Goal: Communication & Community: Answer question/provide support

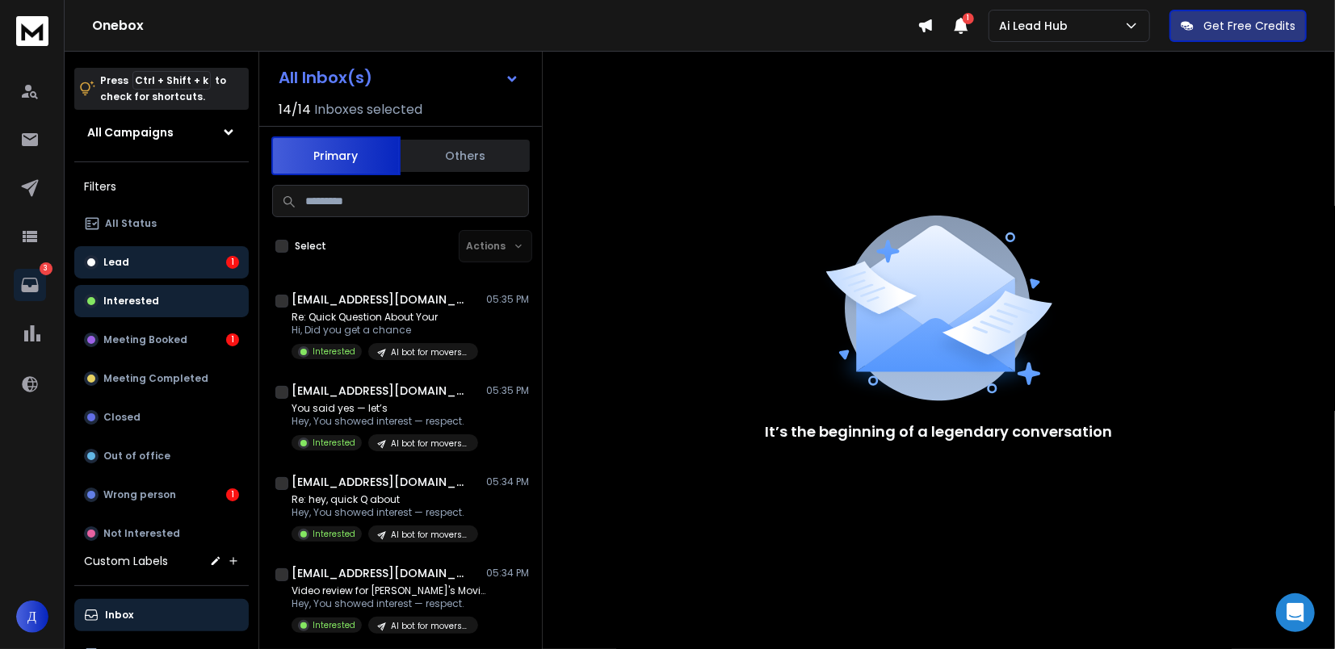
click at [187, 265] on button "Lead 1" at bounding box center [161, 262] width 174 height 32
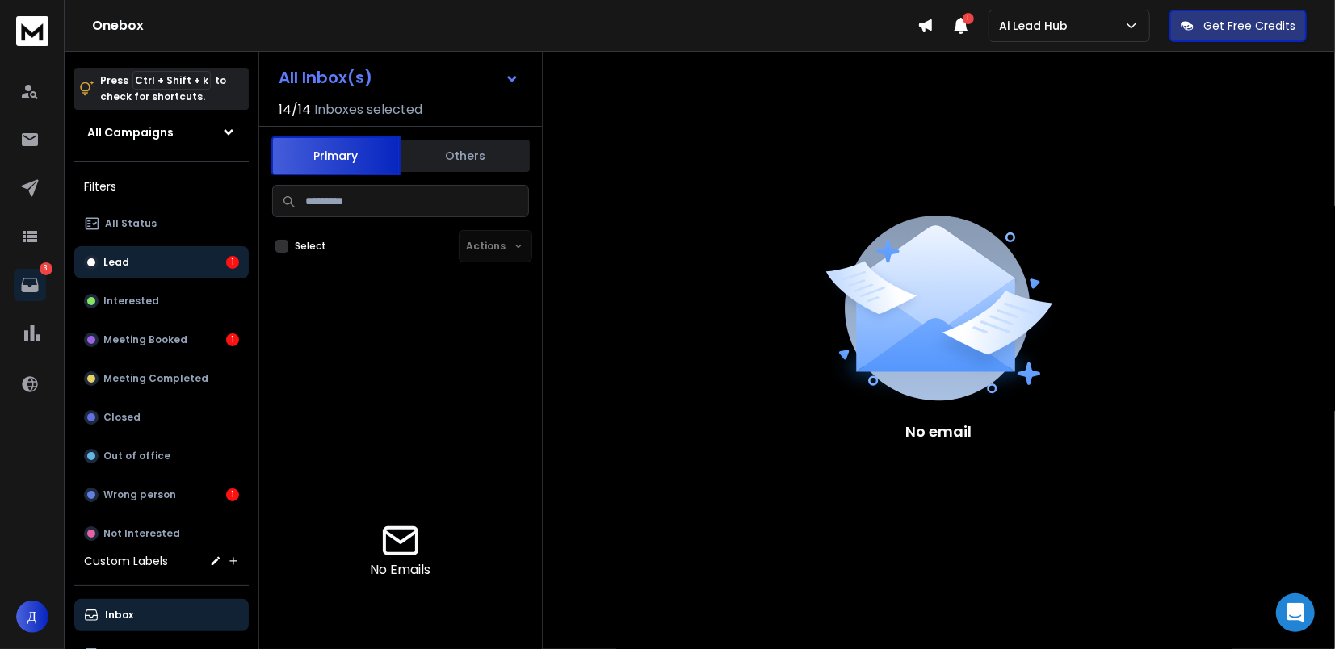
click at [16, 281] on link "3" at bounding box center [30, 285] width 32 height 32
click at [41, 285] on link "3" at bounding box center [30, 285] width 32 height 32
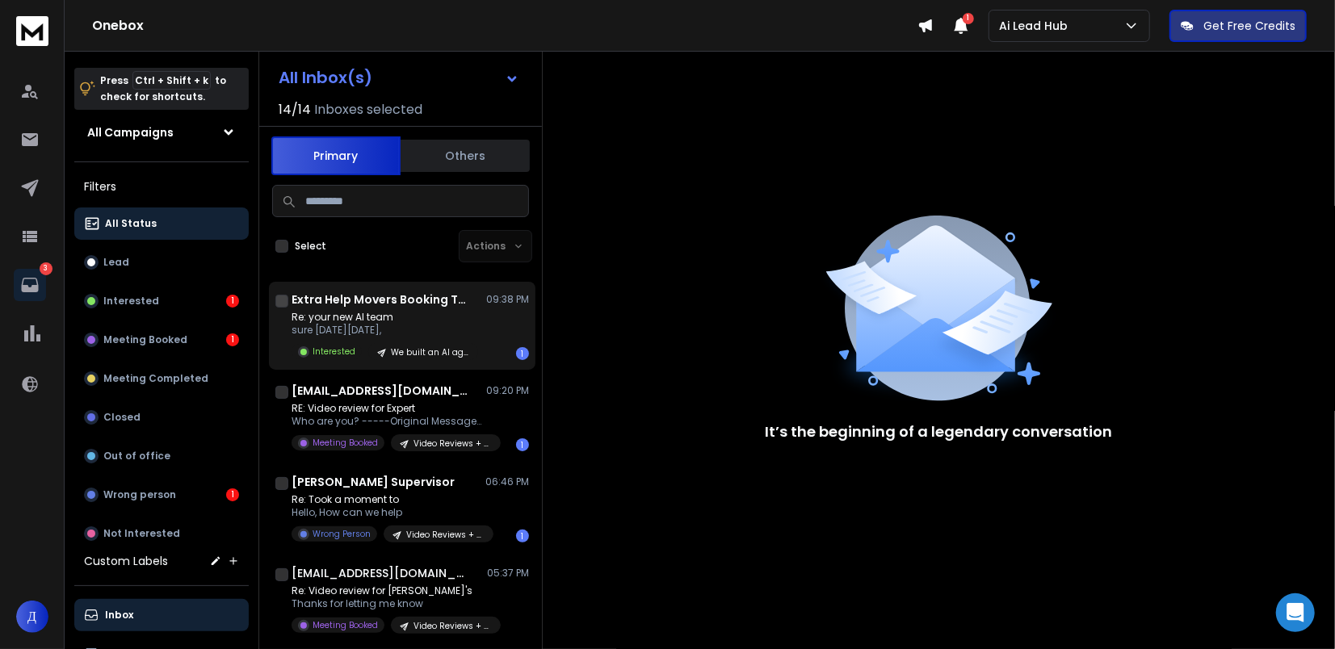
click at [488, 315] on div "Re: your new AI team sure [DATE][DATE], Interested We built an AI agent 1" at bounding box center [409, 335] width 237 height 49
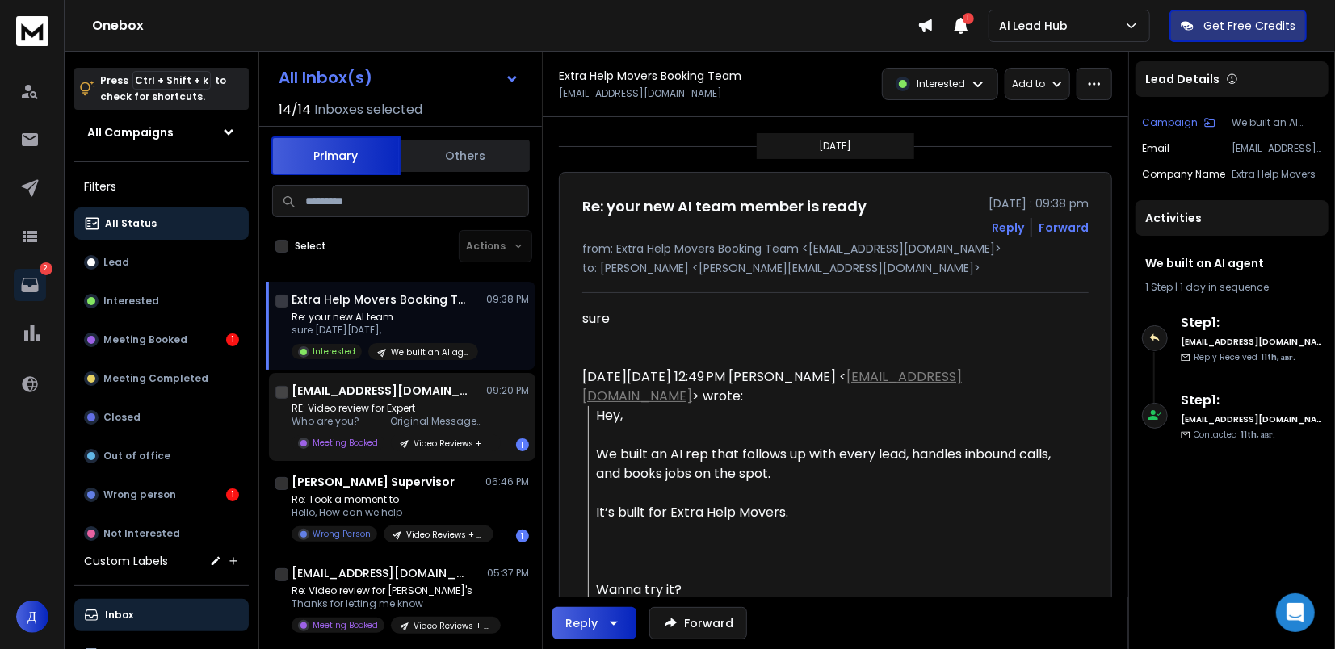
click at [493, 426] on div "RE: Video review for Expert Who are you? -----Original Message----- Meeting Boo…" at bounding box center [395, 426] width 209 height 49
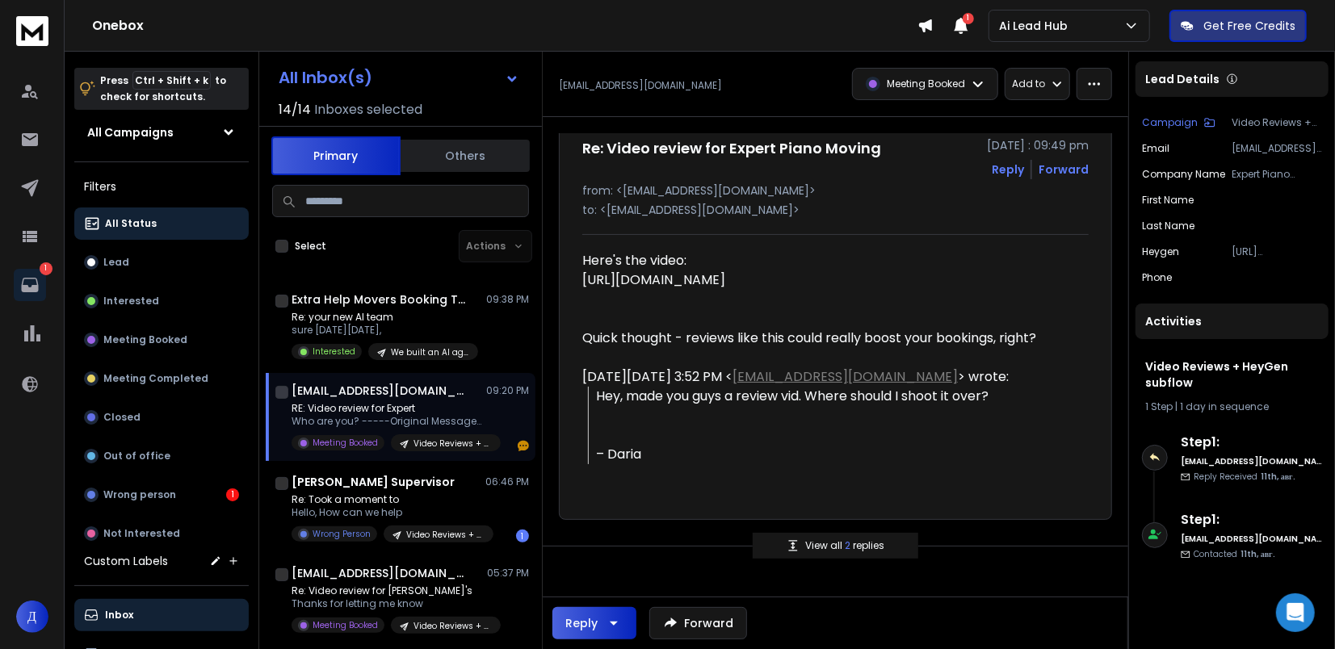
click at [840, 536] on div "View all 2 replies" at bounding box center [835, 546] width 166 height 26
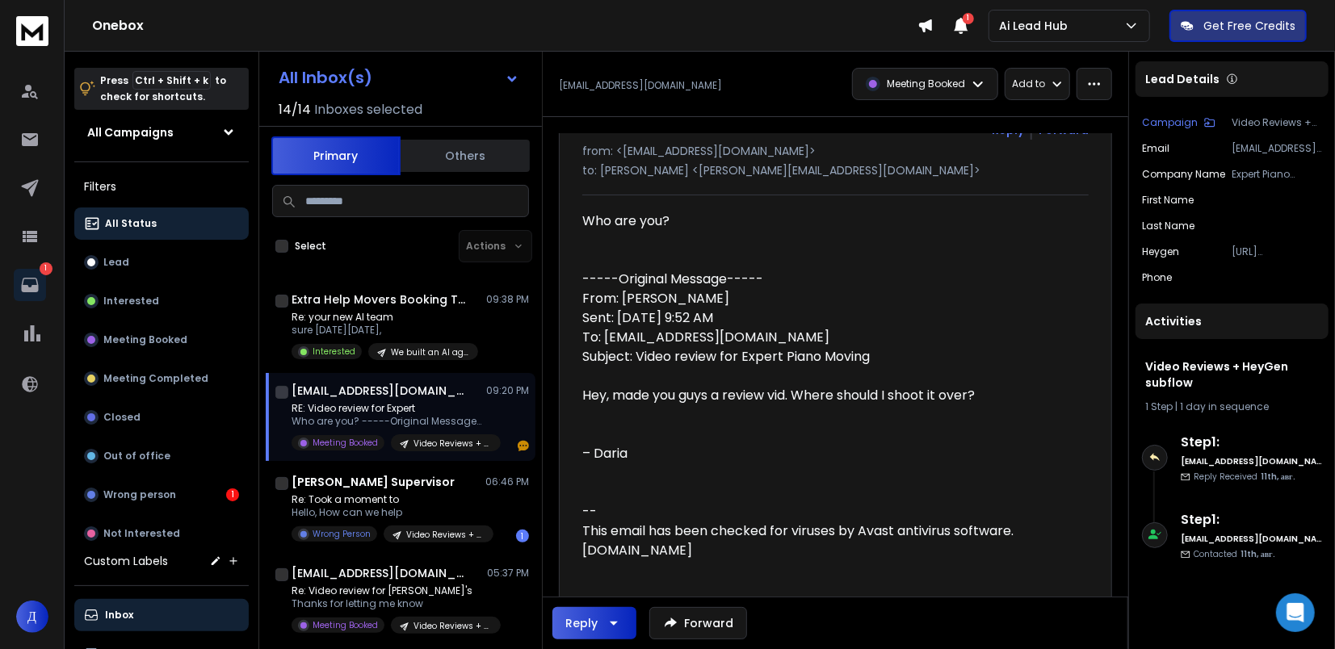
scroll to position [435, 0]
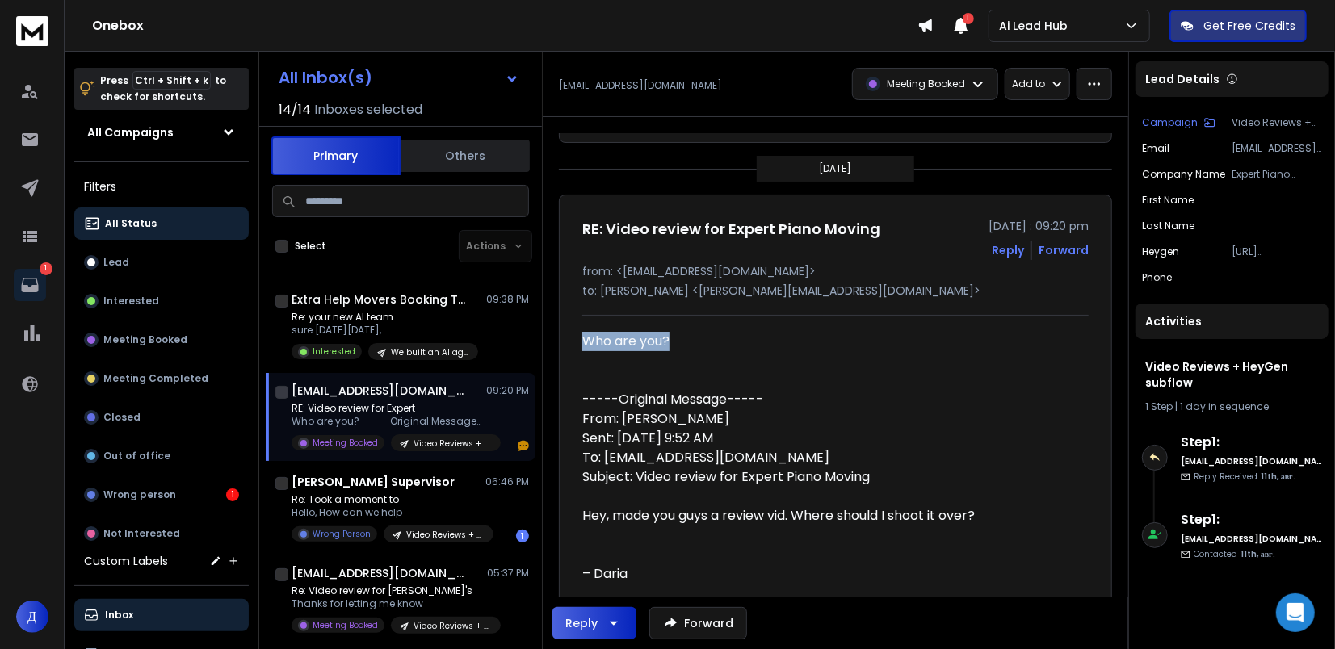
drag, startPoint x: 626, startPoint y: 359, endPoint x: 566, endPoint y: 365, distance: 60.0
click at [566, 365] on div "RE: Video review for Expert Piano Moving [DATE] : 09:20 pm Reply Forward from: …" at bounding box center [835, 466] width 553 height 542
click at [582, 354] on div "Who are you? -----Original Message----- From: [PERSON_NAME] Sent: [DATE] 9:52 A…" at bounding box center [824, 522] width 484 height 381
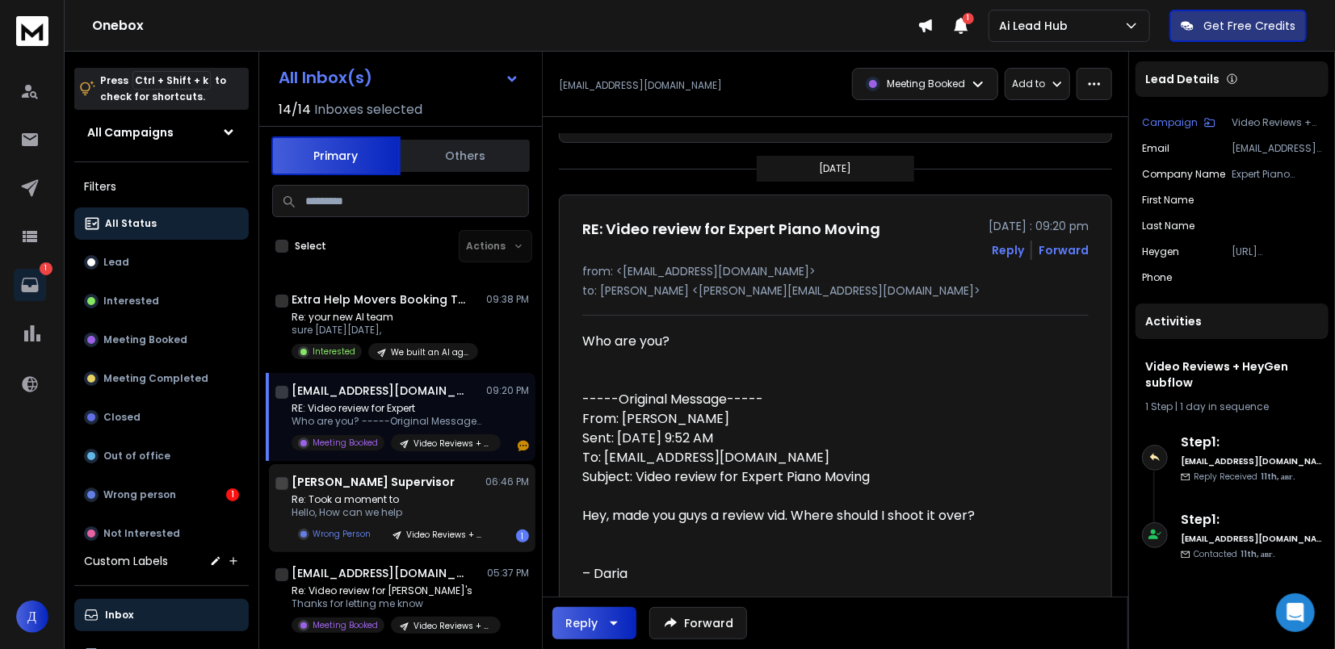
click at [465, 485] on div "[PERSON_NAME] Supervisor 06:46 PM" at bounding box center [409, 482] width 237 height 16
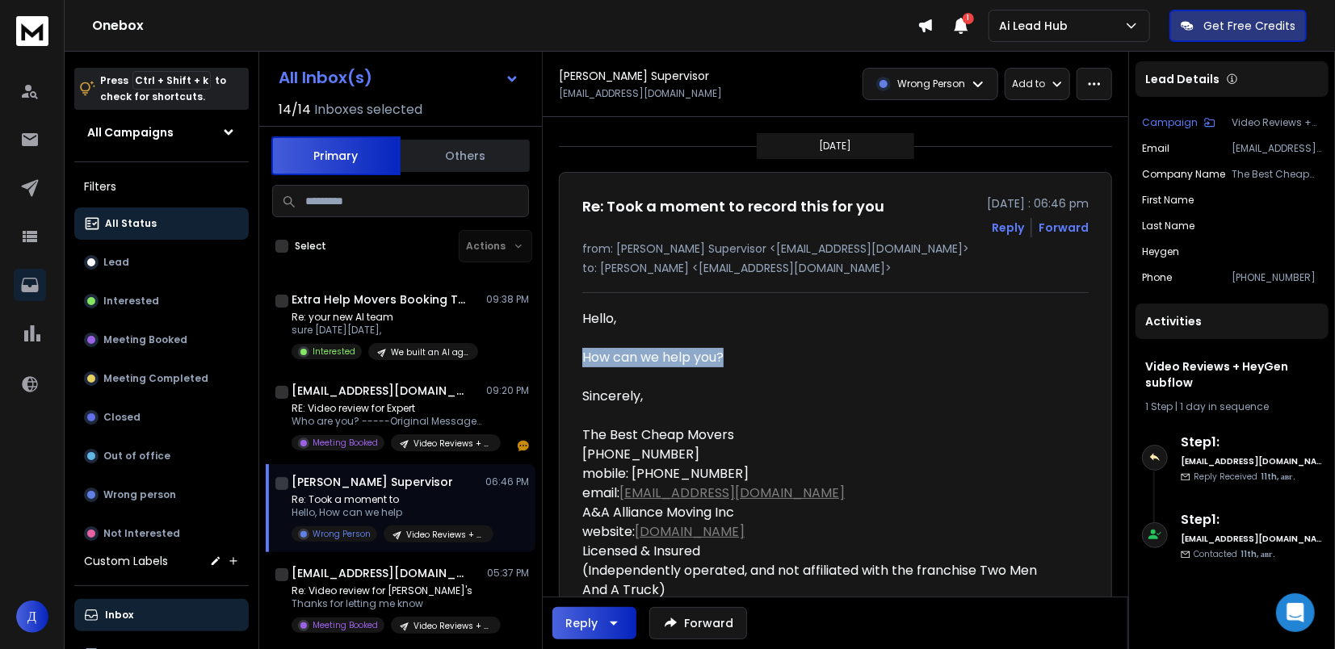
drag, startPoint x: 752, startPoint y: 355, endPoint x: 575, endPoint y: 351, distance: 176.9
click at [575, 351] on div "Re: Took a moment to record this for you [DATE] : 06:46 pm Reply Forward from: …" at bounding box center [835, 559] width 553 height 774
click at [582, 356] on div "How can we help you?" at bounding box center [818, 357] width 472 height 19
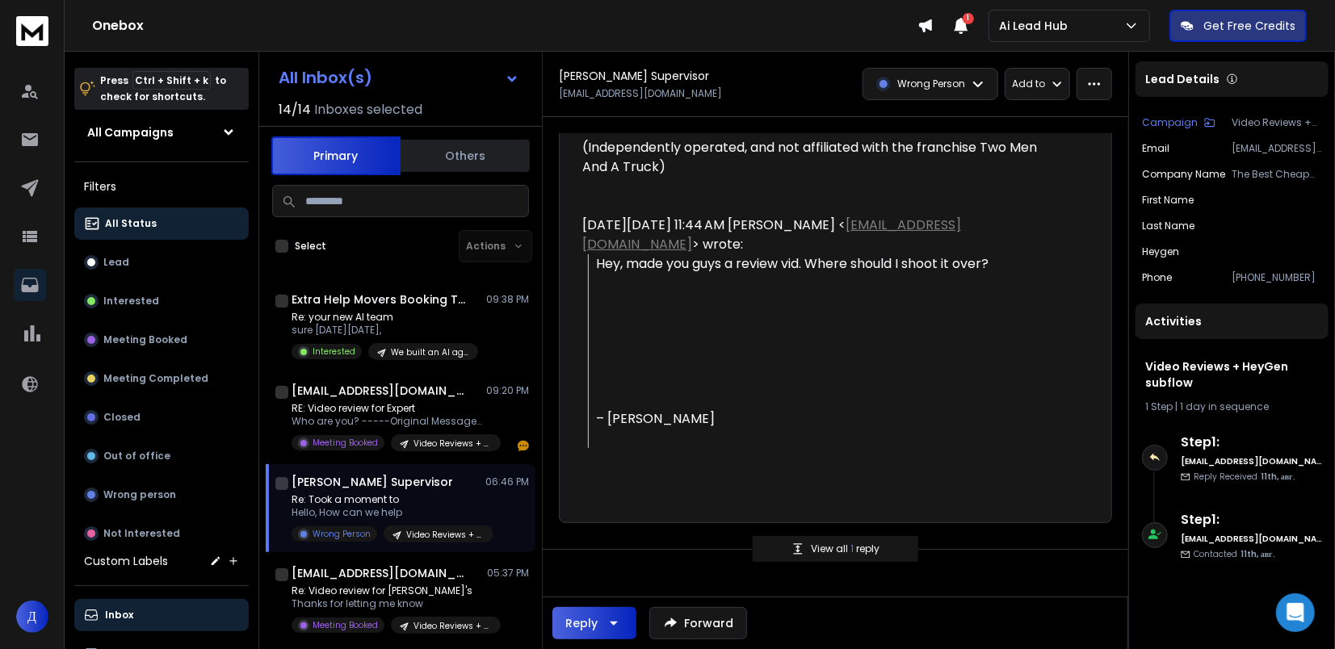
scroll to position [425, 0]
click at [857, 560] on div "[DATE] Re: Took a moment to record this for you [DATE] : 06:46 pm Reply Forward…" at bounding box center [835, 205] width 585 height 994
click at [854, 540] on p "View all 1 reply" at bounding box center [845, 546] width 69 height 13
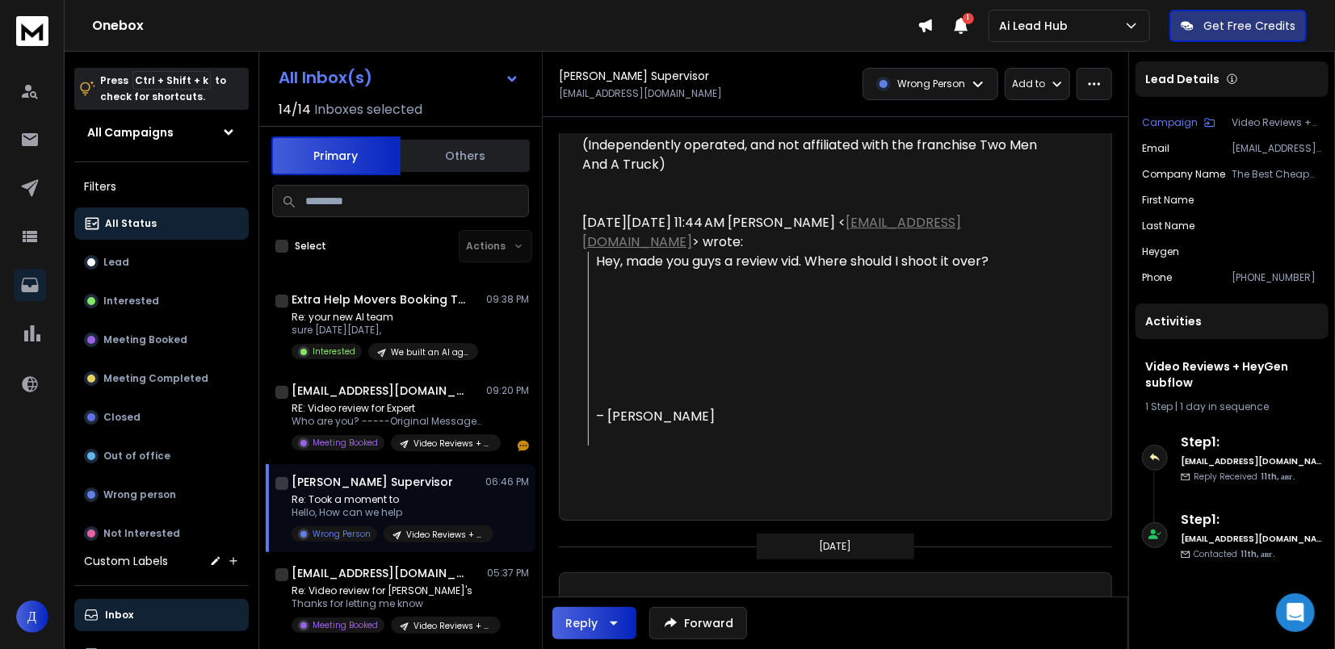
click at [948, 88] on p "Wrong Person" at bounding box center [931, 84] width 68 height 13
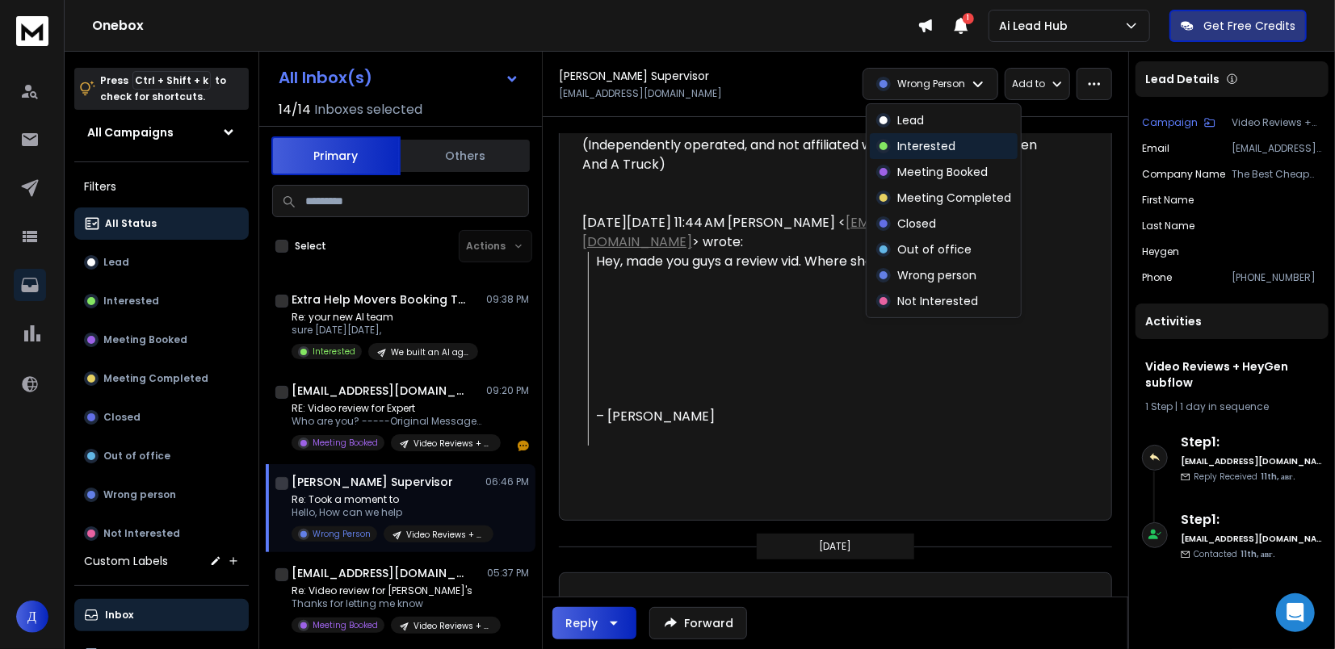
click at [922, 141] on p "Interested" at bounding box center [926, 146] width 58 height 16
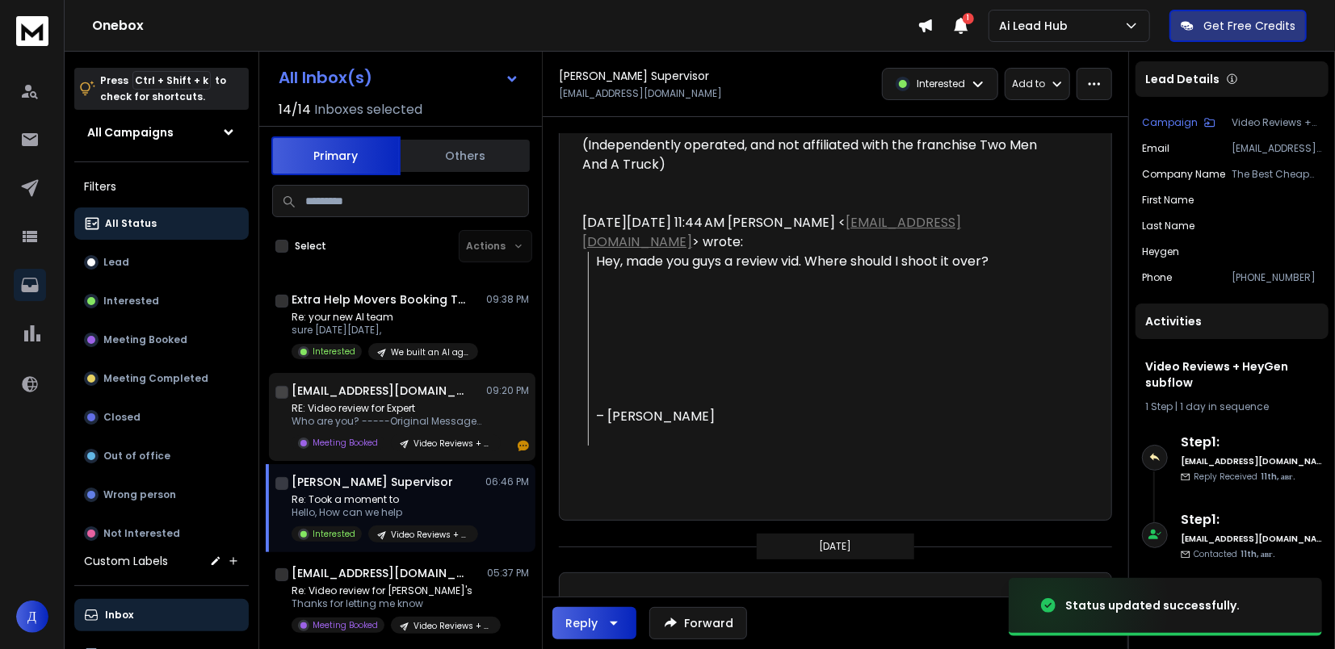
click at [517, 408] on div "RE: Video review for Expert Who are you? -----Original Message----- Meeting Boo…" at bounding box center [409, 426] width 237 height 49
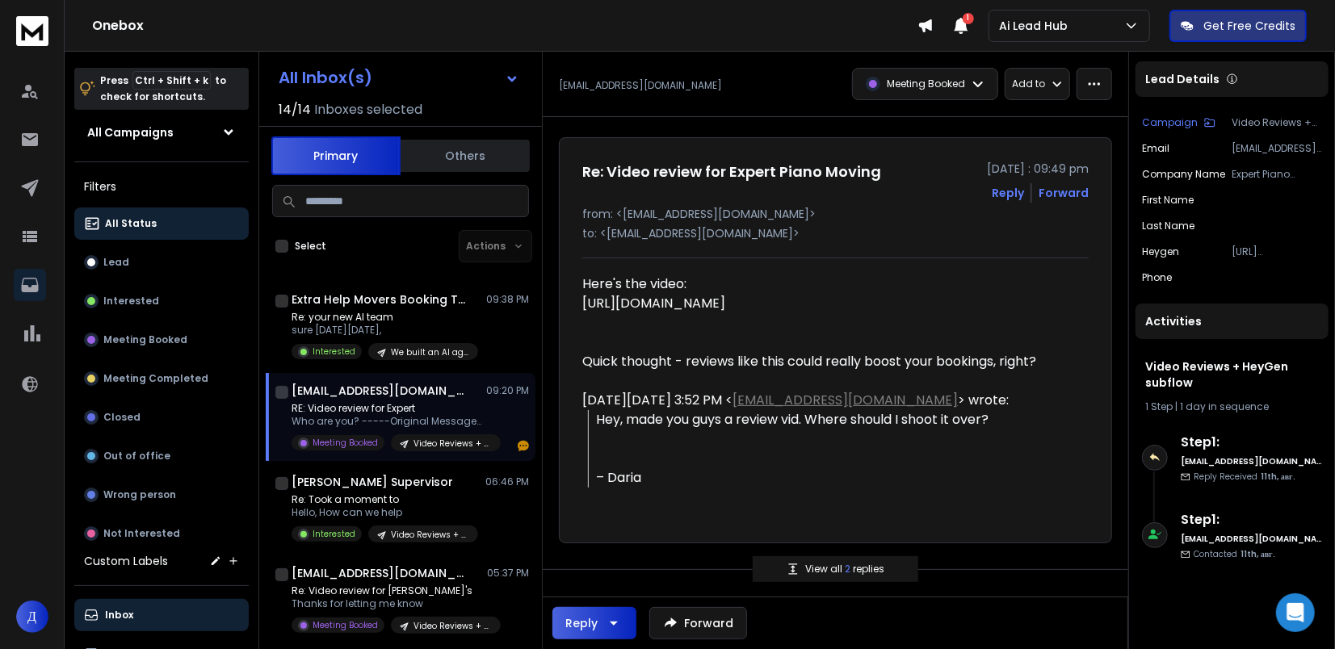
scroll to position [0, 0]
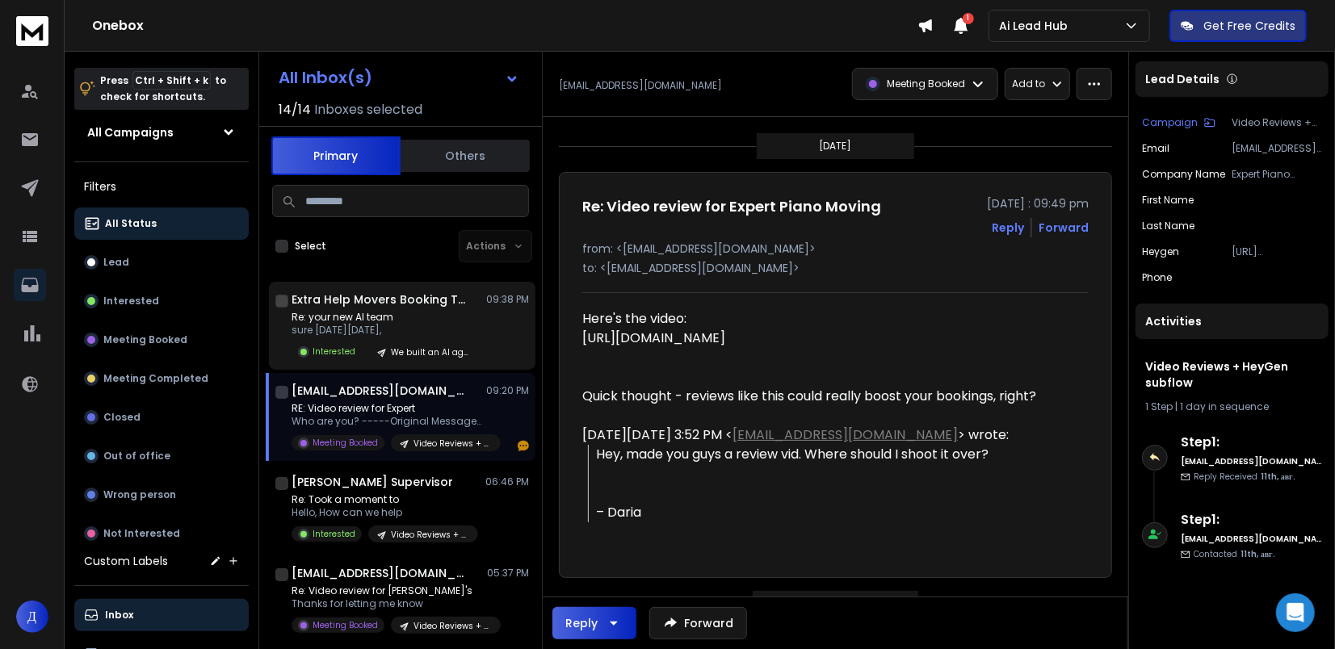
click at [469, 304] on div "Extra Help Movers Booking Team 09:38 PM" at bounding box center [409, 299] width 237 height 16
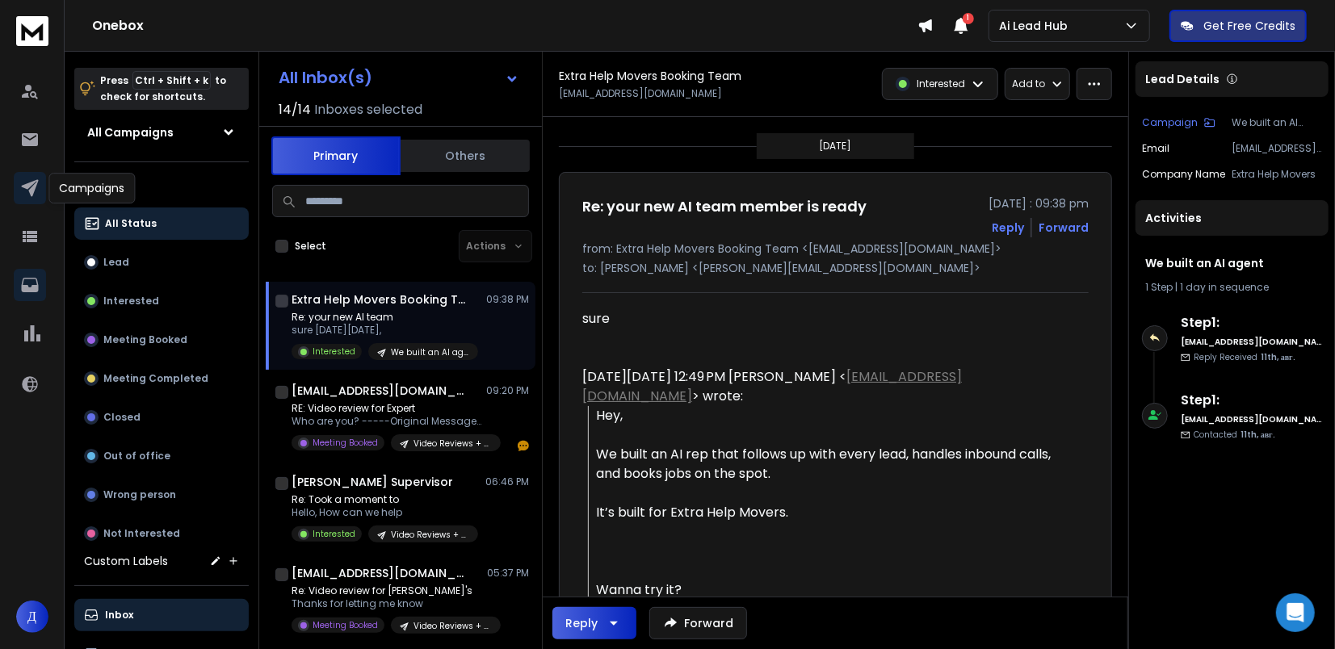
click at [31, 194] on icon at bounding box center [29, 187] width 17 height 17
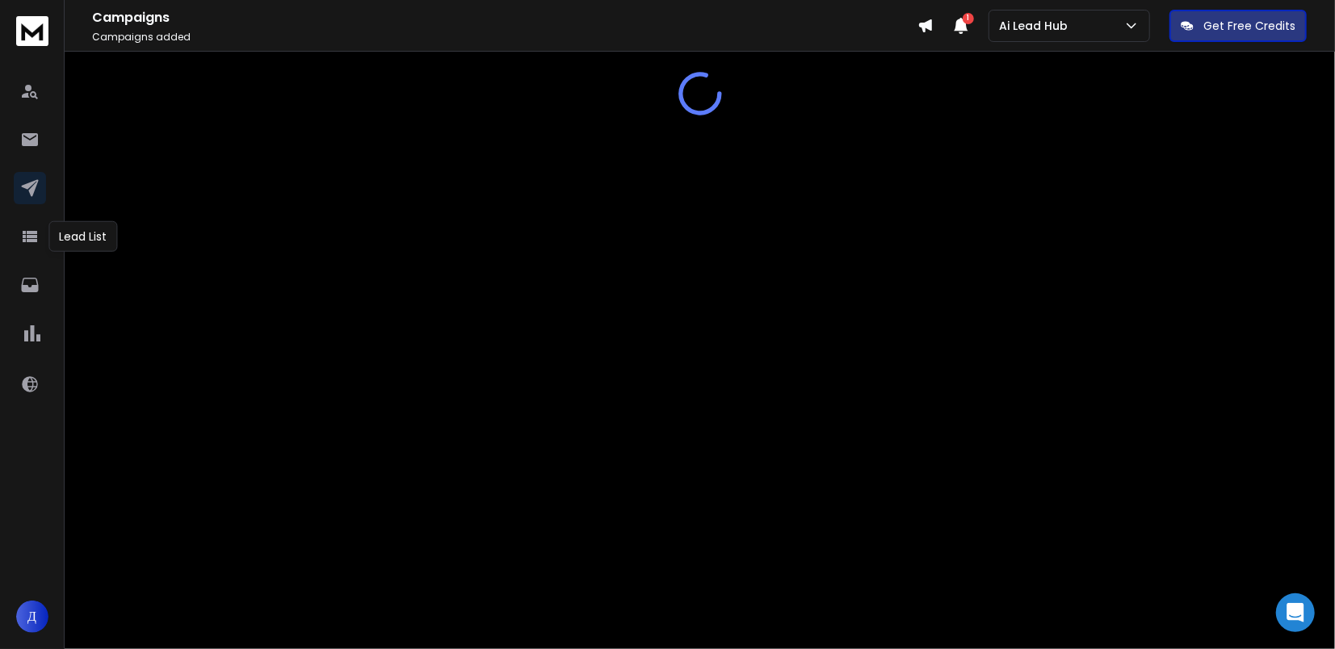
click at [46, 282] on div at bounding box center [32, 288] width 37 height 39
click at [35, 283] on icon at bounding box center [29, 284] width 19 height 19
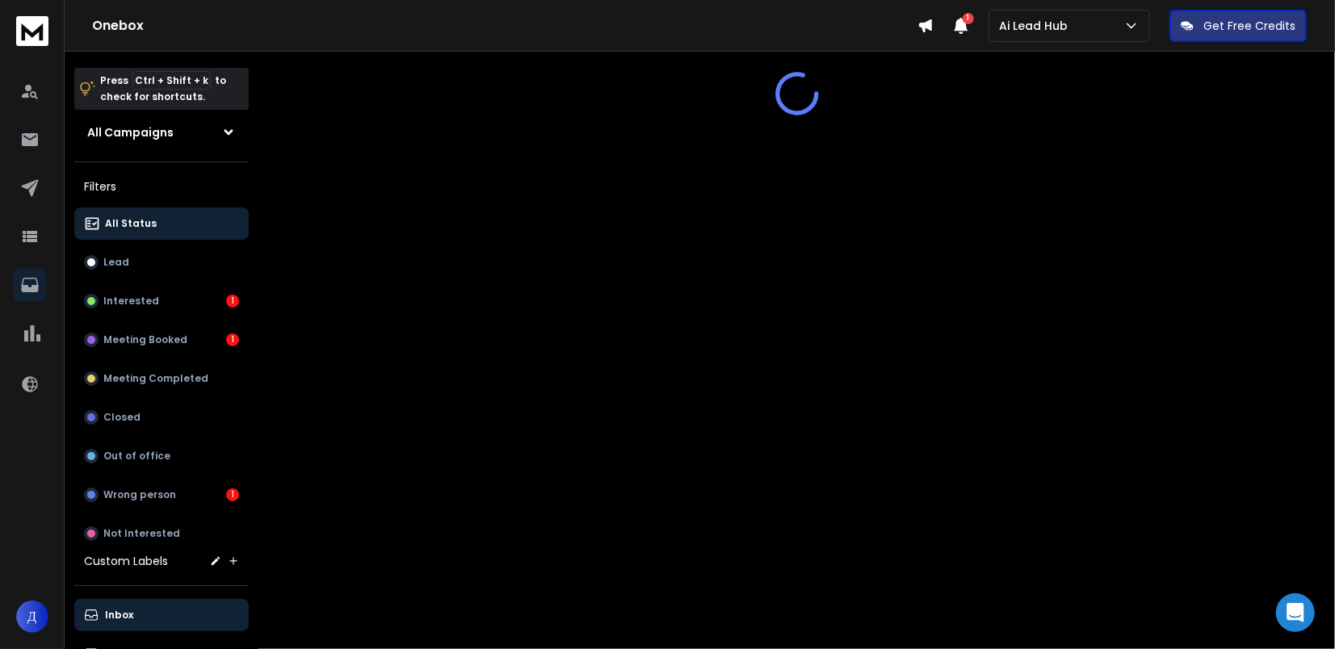
click at [141, 223] on p "All Status" at bounding box center [131, 223] width 52 height 13
click at [23, 284] on icon at bounding box center [29, 284] width 19 height 19
click at [20, 184] on icon at bounding box center [29, 187] width 19 height 19
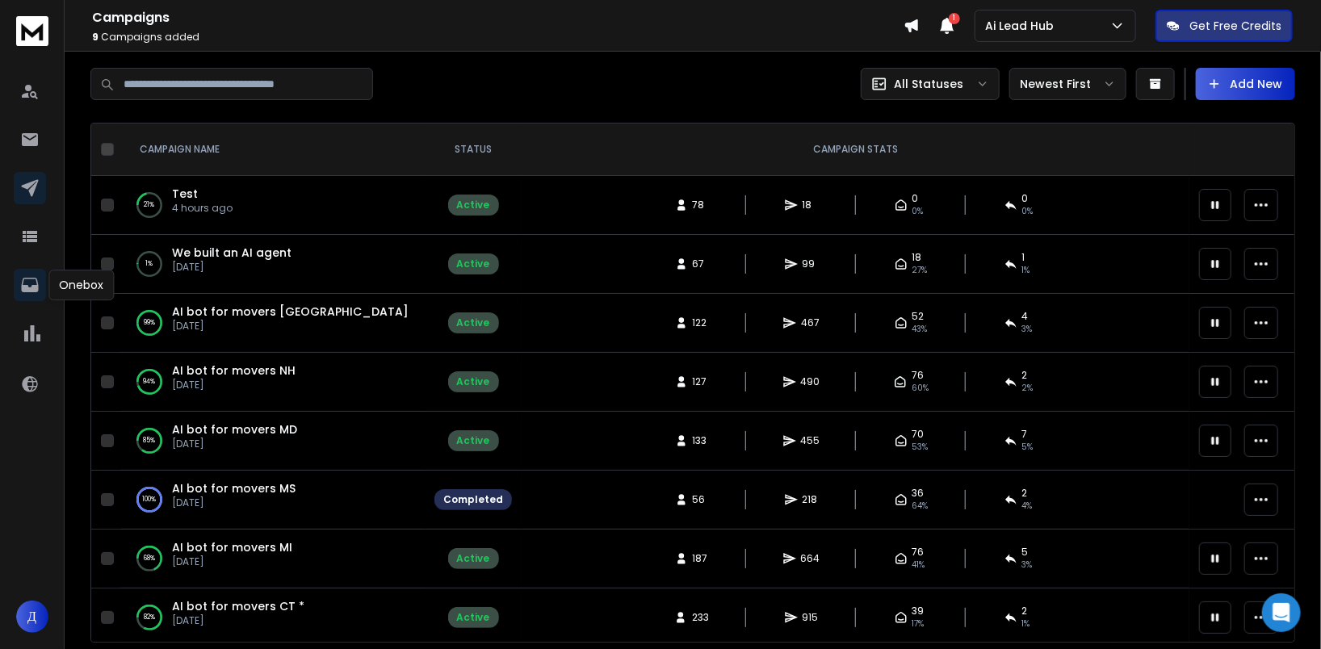
click at [32, 284] on icon at bounding box center [29, 284] width 19 height 19
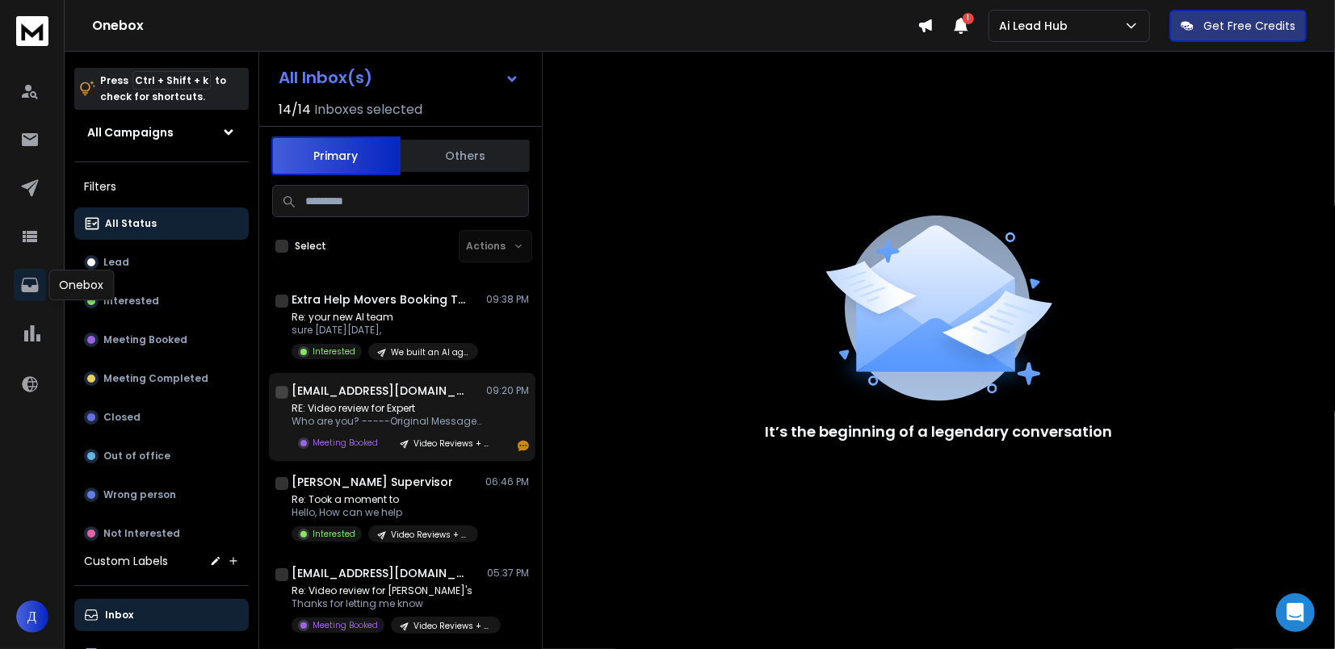
click at [486, 395] on p "09:20 PM" at bounding box center [507, 390] width 43 height 13
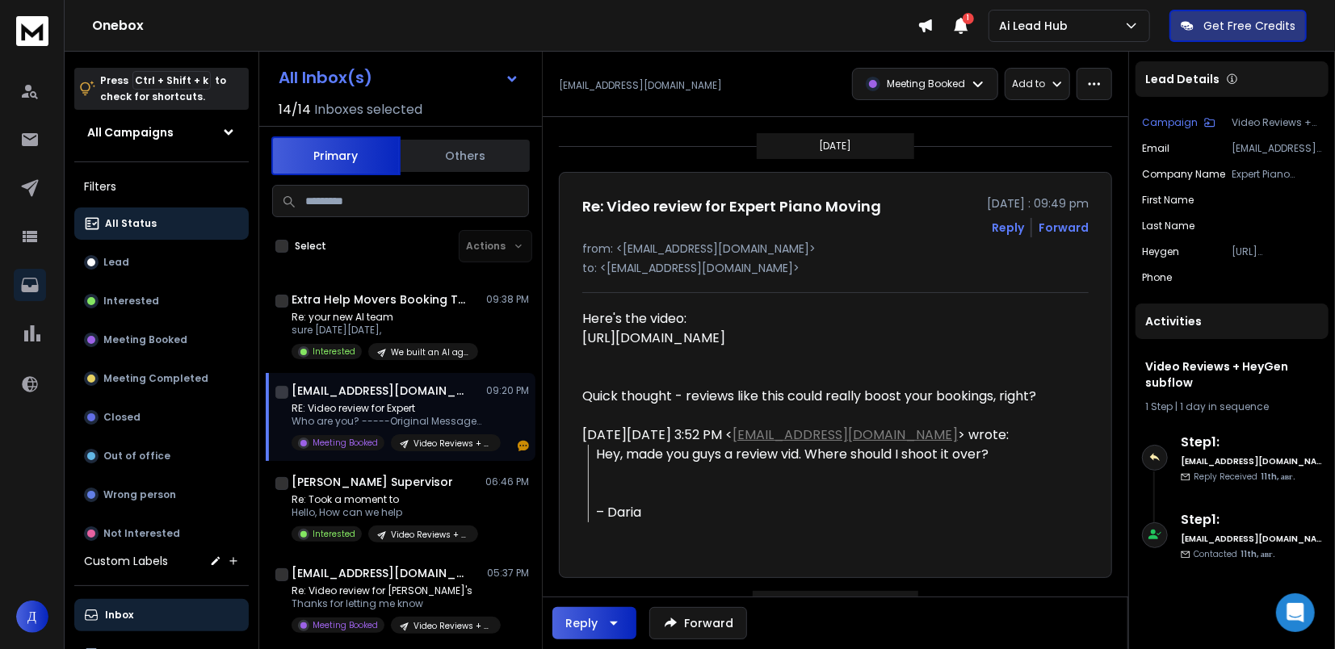
click at [750, 337] on div "[URL][DOMAIN_NAME]" at bounding box center [818, 338] width 472 height 19
drag, startPoint x: 723, startPoint y: 361, endPoint x: 631, endPoint y: 346, distance: 93.3
click at [582, 335] on div "[URL][DOMAIN_NAME]" at bounding box center [818, 338] width 472 height 19
copy div "[URL][DOMAIN_NAME]"
click at [855, 304] on div "Re: Video review for Expert Piano Moving 11 August 2025 : 09:49 pm Reply Forwar…" at bounding box center [835, 374] width 506 height 359
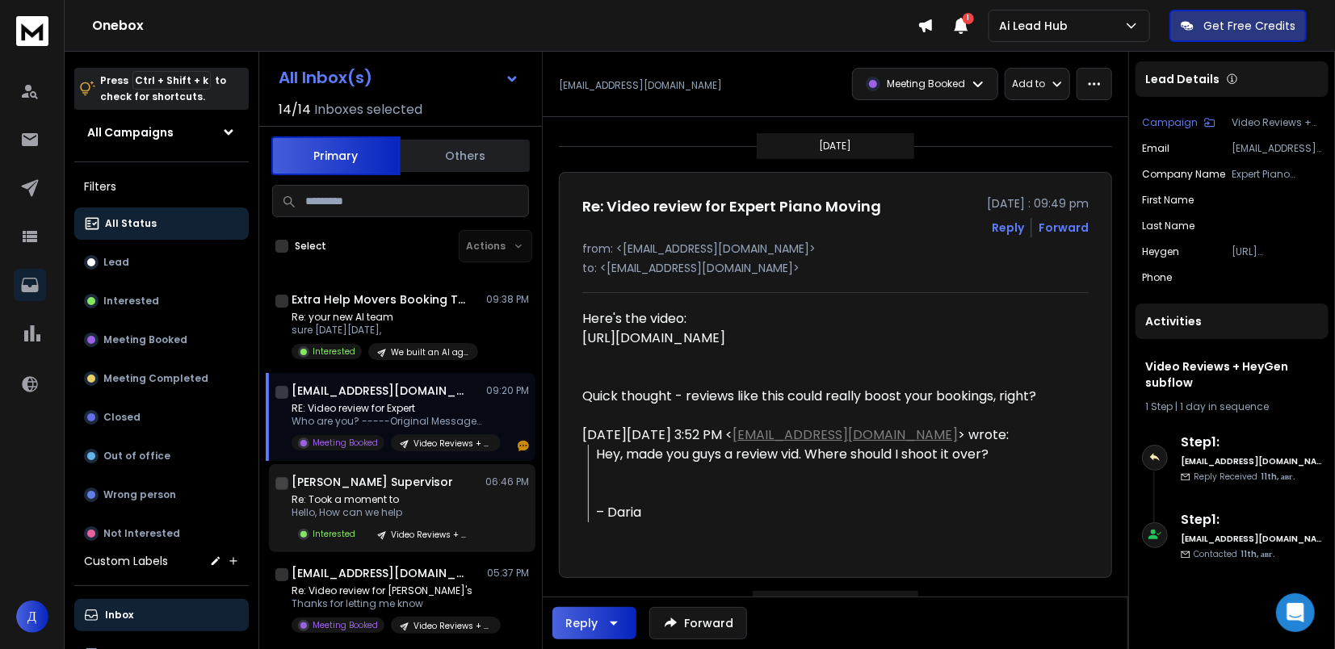
click at [495, 483] on p "06:46 PM" at bounding box center [507, 482] width 44 height 13
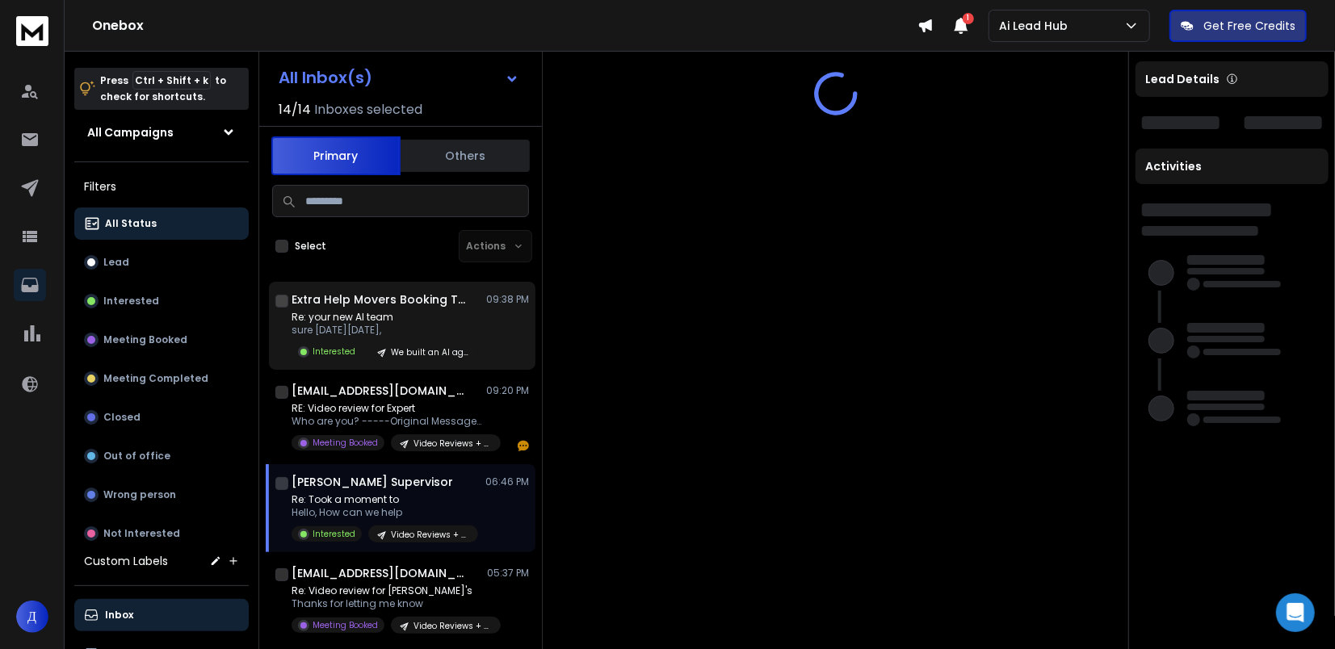
click at [485, 312] on div "Re: your new AI team sure On Mon, Aug 11, Interested We built an AI agent" at bounding box center [409, 335] width 237 height 49
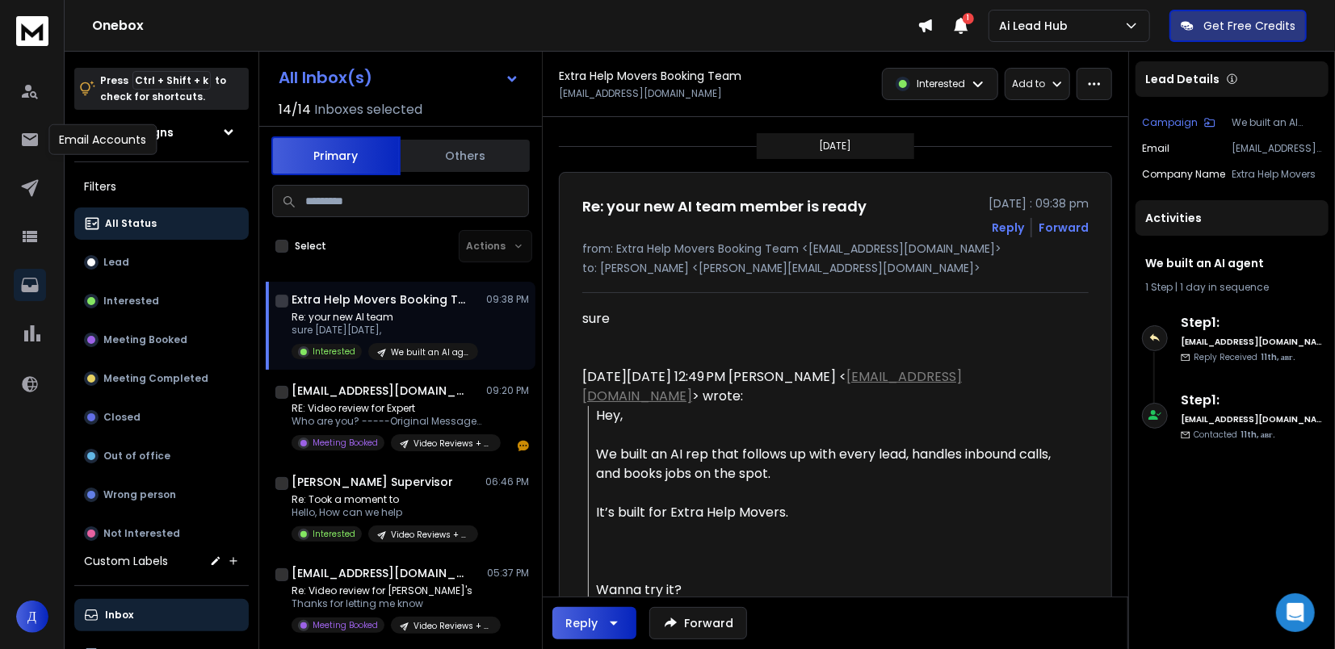
click at [10, 146] on div "Д" at bounding box center [32, 324] width 65 height 649
click at [24, 140] on icon at bounding box center [30, 139] width 16 height 13
